Goal: Find contact information: Find contact information

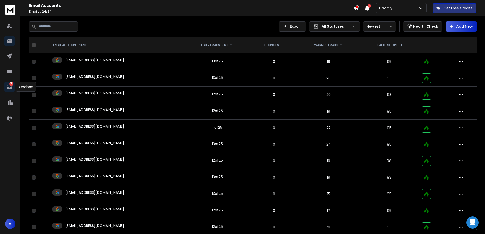
click at [9, 87] on icon at bounding box center [9, 87] width 6 height 6
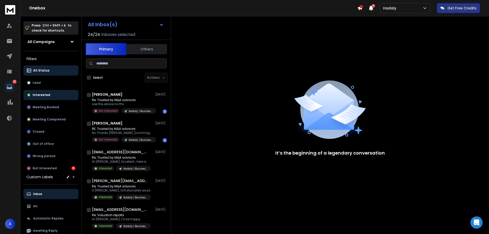
click at [46, 93] on p "Interested" at bounding box center [42, 95] width 18 height 4
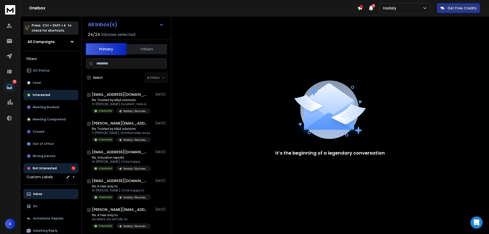
click at [45, 167] on p "Not Interested" at bounding box center [45, 168] width 24 height 4
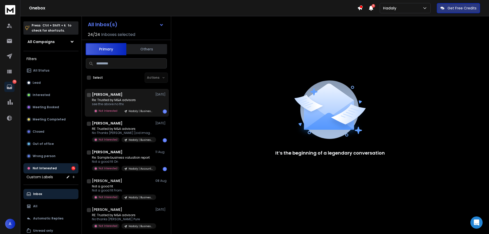
click at [127, 101] on p "Re: Trusted by M&A advisors" at bounding box center [122, 100] width 61 height 4
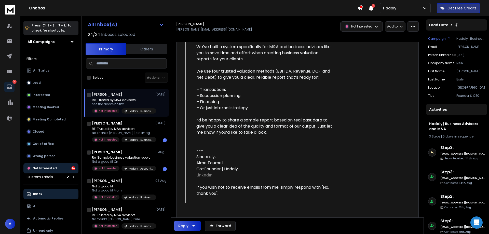
scroll to position [350, 0]
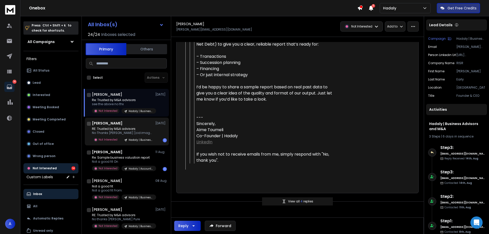
click at [107, 123] on h1 "[PERSON_NAME]" at bounding box center [107, 123] width 31 height 5
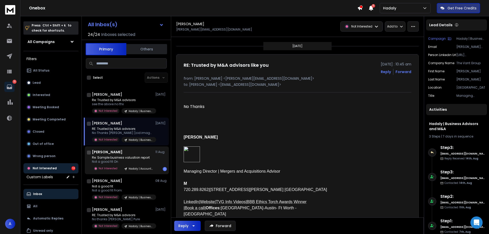
click at [119, 157] on p "Re: Sample business valuation report" at bounding box center [122, 158] width 61 height 4
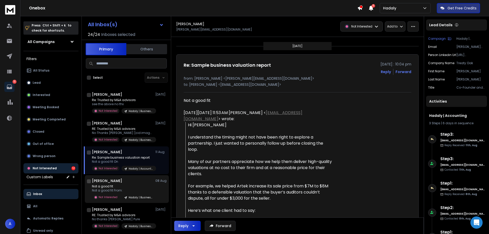
click at [119, 186] on p "Not a good fit" at bounding box center [122, 186] width 61 height 4
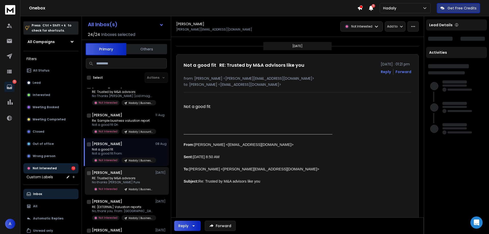
scroll to position [51, 0]
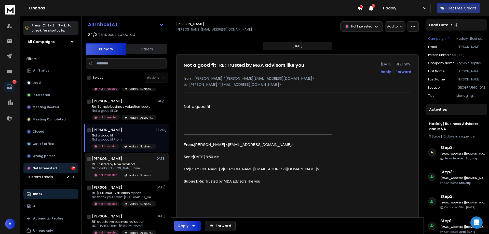
click at [112, 168] on p "No thanks [PERSON_NAME] Pure" at bounding box center [122, 168] width 61 height 4
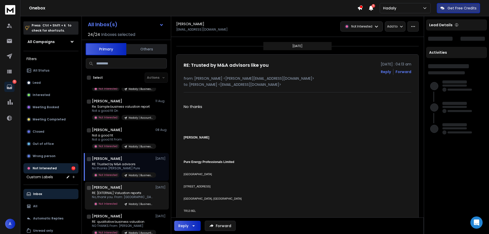
click at [122, 194] on p "RE: [EXTERNAL] Valuation reports" at bounding box center [122, 193] width 61 height 4
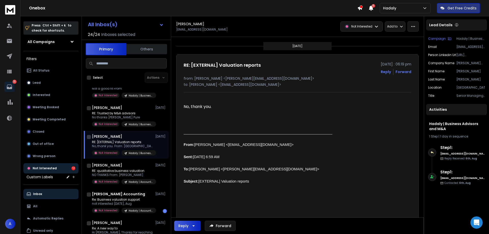
scroll to position [127, 0]
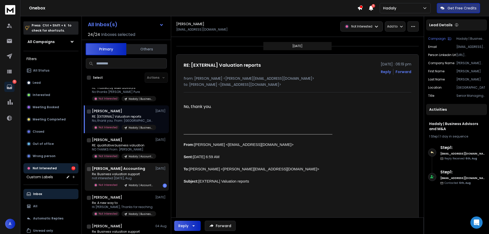
click at [128, 170] on div "[PERSON_NAME] Accounting [DATE]" at bounding box center [129, 168] width 75 height 5
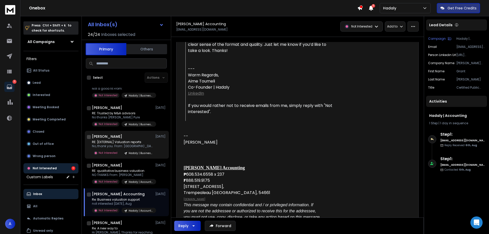
scroll to position [0, 0]
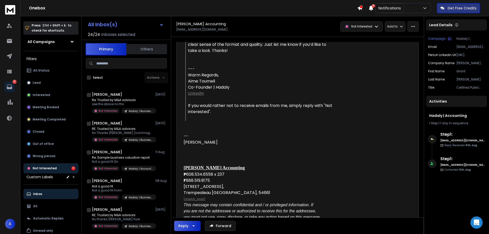
click at [371, 7] on icon at bounding box center [371, 7] width 5 height 5
click at [374, 8] on icon at bounding box center [371, 8] width 5 height 5
click at [34, 96] on p "Interested" at bounding box center [42, 95] width 18 height 4
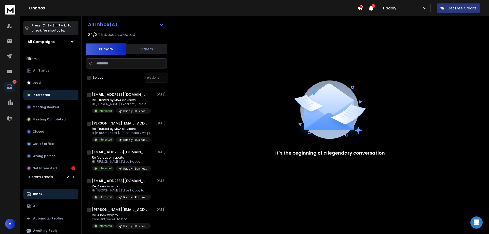
click at [120, 61] on input at bounding box center [126, 63] width 81 height 10
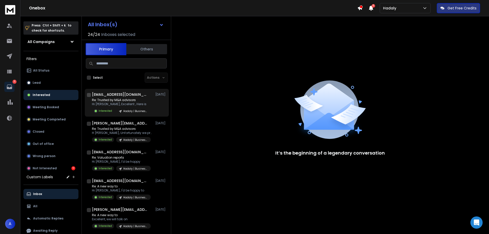
click at [131, 97] on div "[EMAIL_ADDRESS][DOMAIN_NAME] [DATE] Re: Trusted by M&A advisors Hi [PERSON_NAME…" at bounding box center [129, 103] width 75 height 22
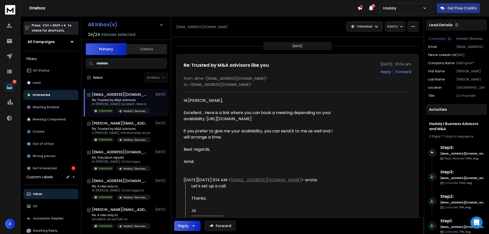
click at [464, 55] on p "[URL][DOMAIN_NAME][PERSON_NAME]" at bounding box center [470, 55] width 29 height 4
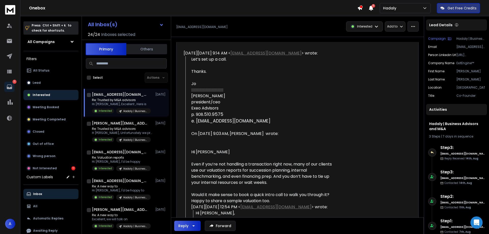
scroll to position [127, 0]
drag, startPoint x: 191, startPoint y: 107, endPoint x: 226, endPoint y: 106, distance: 34.4
click at [226, 106] on div "Exeo Advisors" at bounding box center [261, 108] width 141 height 6
copy div "Exeo Advisors"
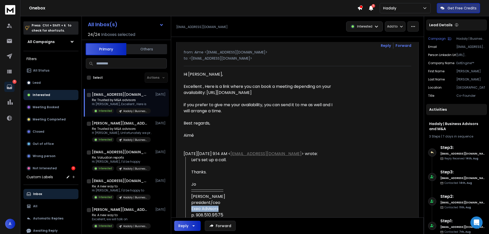
scroll to position [102, 0]
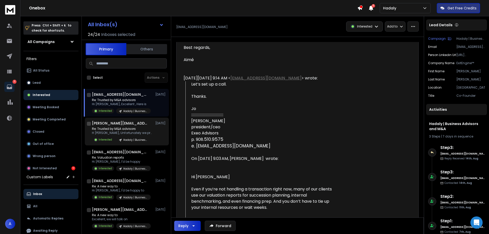
click at [134, 125] on h1 "[PERSON_NAME][EMAIL_ADDRESS][DOMAIN_NAME]" at bounding box center [120, 123] width 56 height 5
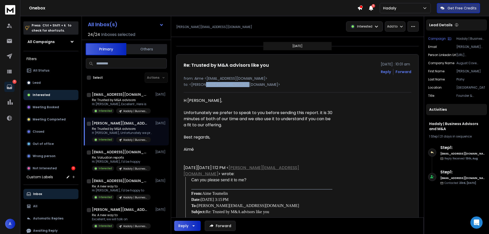
drag, startPoint x: 209, startPoint y: 85, endPoint x: 251, endPoint y: 86, distance: 42.6
click at [251, 86] on p "to: <[PERSON_NAME][EMAIL_ADDRESS][DOMAIN_NAME]>" at bounding box center [298, 84] width 228 height 5
copy p "[DOMAIN_NAME]"
drag, startPoint x: 454, startPoint y: 75, endPoint x: 466, endPoint y: 83, distance: 14.1
click at [466, 83] on div "Campaign [PERSON_NAME] | Business Advisors and M&A Email [PERSON_NAME][EMAIL_AD…" at bounding box center [456, 67] width 61 height 73
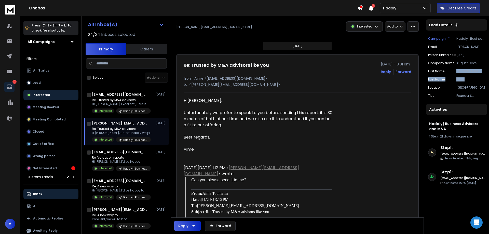
copy div "[PERSON_NAME] Name Plohy"
